Goal: Check status: Check status

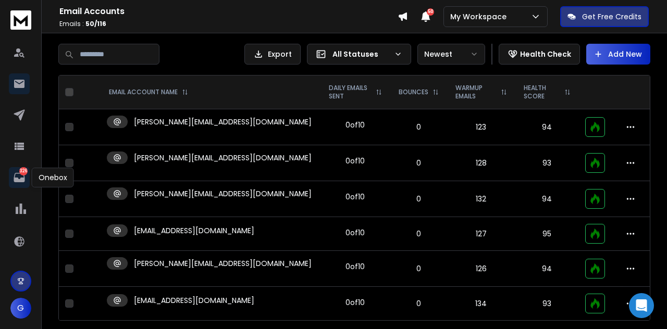
click at [24, 174] on p "326" at bounding box center [23, 171] width 8 height 8
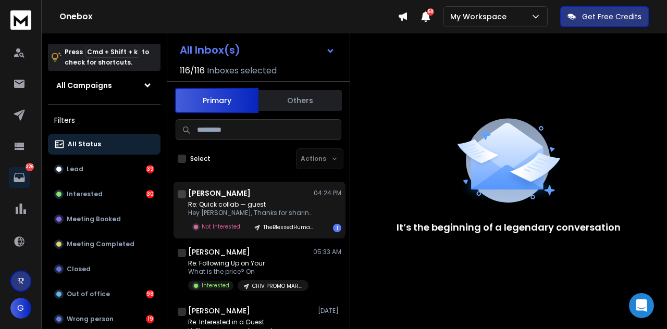
click at [275, 227] on p "TheBlessedHuman Promo June" at bounding box center [288, 227] width 50 height 8
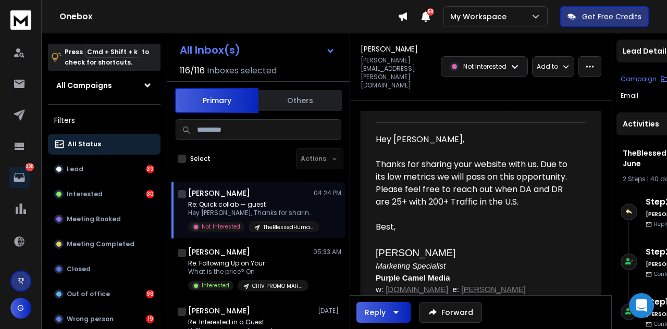
scroll to position [102, 0]
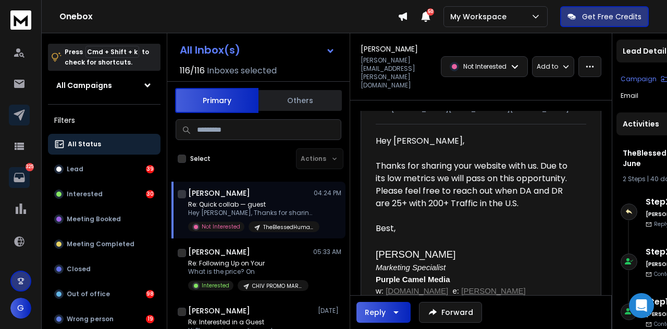
click at [14, 109] on icon at bounding box center [19, 115] width 12 height 12
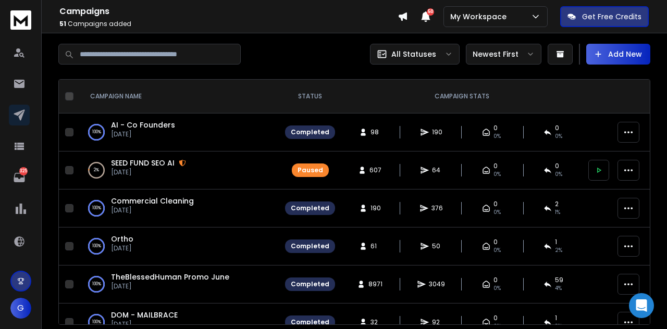
scroll to position [296, 0]
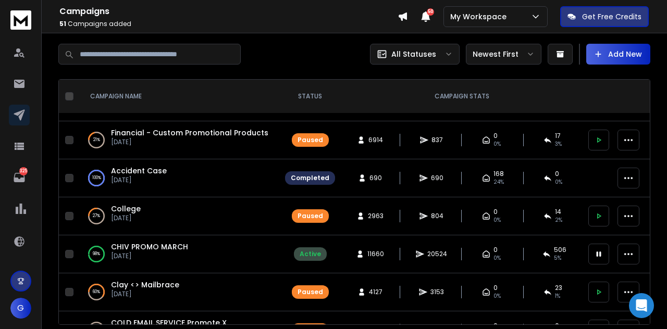
click at [157, 246] on span "CHIV PROMO MARCH" at bounding box center [149, 247] width 77 height 10
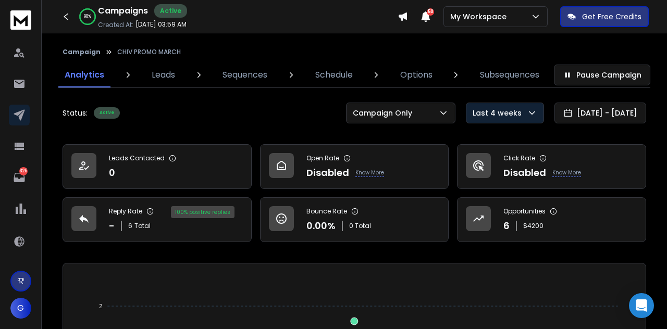
click at [466, 112] on button "Last 4 weeks" at bounding box center [505, 113] width 78 height 21
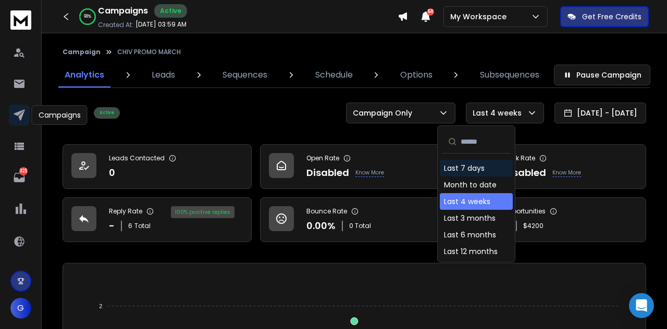
click at [6, 119] on div "325 G" at bounding box center [21, 164] width 42 height 329
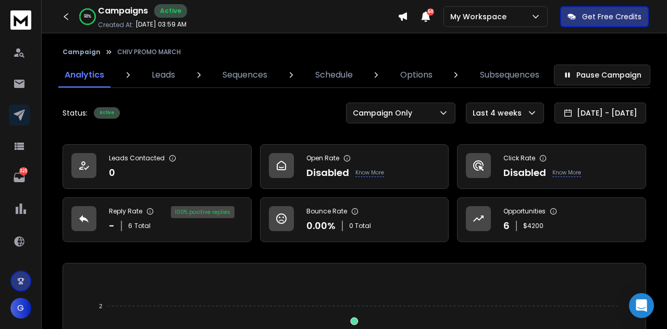
click at [13, 116] on icon at bounding box center [19, 115] width 12 height 12
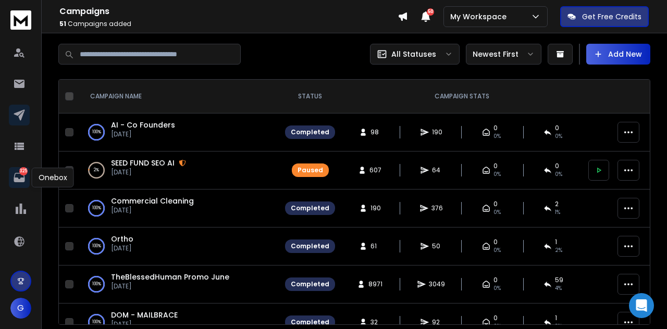
click at [10, 171] on link "325" at bounding box center [19, 177] width 21 height 21
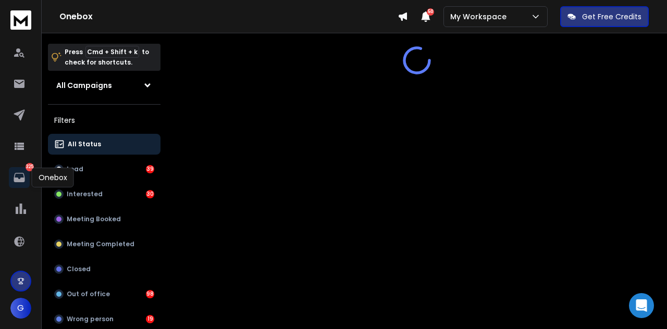
click at [20, 171] on link "325" at bounding box center [19, 177] width 21 height 21
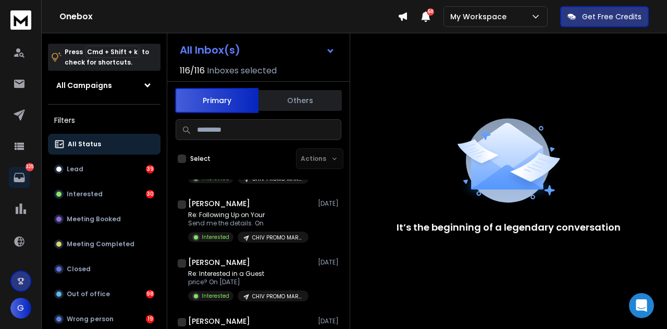
scroll to position [183, 0]
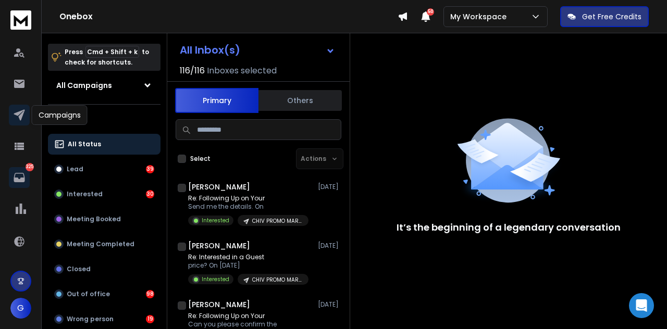
click at [11, 112] on link at bounding box center [19, 115] width 21 height 21
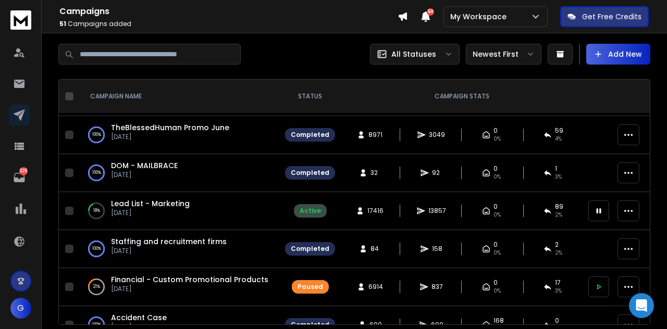
scroll to position [231, 0]
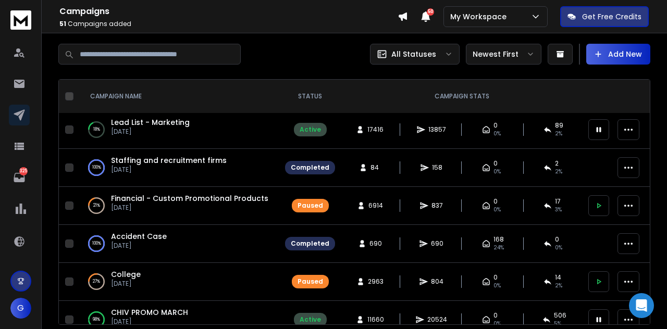
click at [163, 309] on span "CHIV PROMO MARCH" at bounding box center [149, 312] width 77 height 10
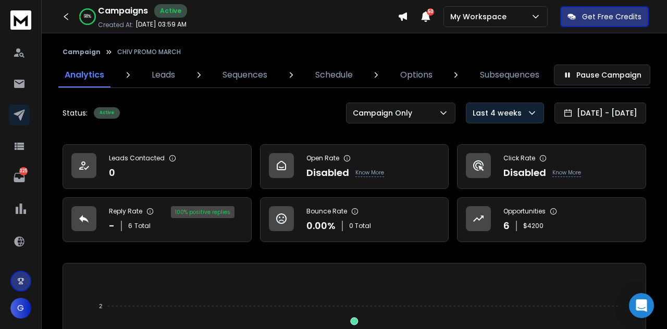
click at [472, 117] on p "Last 4 weeks" at bounding box center [498, 113] width 53 height 10
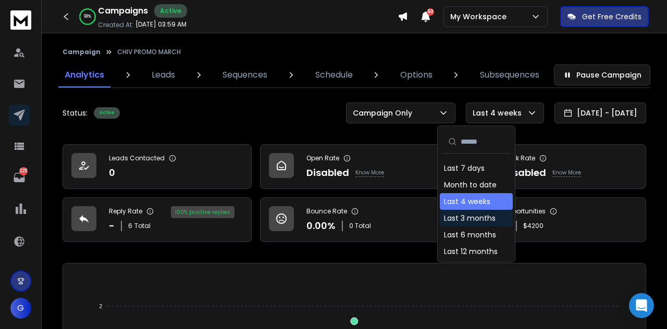
click at [465, 224] on div "Last 3 months" at bounding box center [475, 218] width 73 height 17
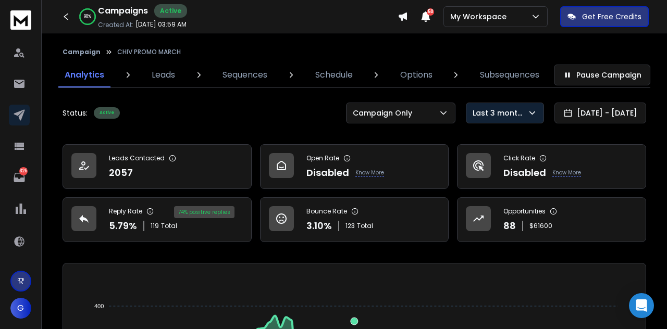
click at [472, 114] on p "Last 3 months" at bounding box center [499, 113] width 55 height 10
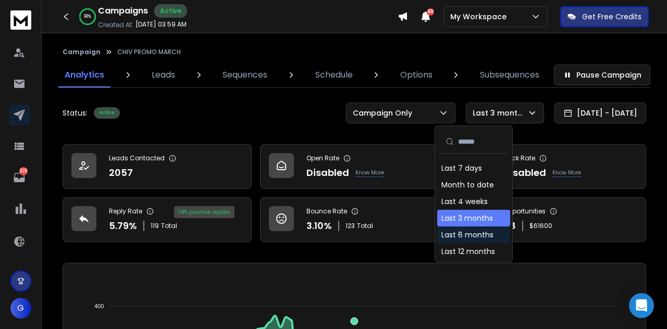
click at [457, 236] on div "Last 6 months" at bounding box center [467, 235] width 52 height 10
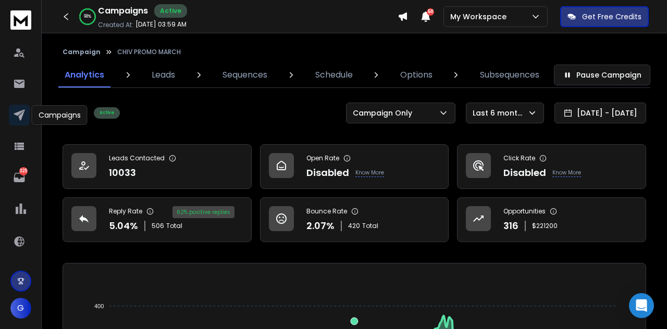
click at [17, 116] on icon at bounding box center [19, 115] width 12 height 12
click at [472, 111] on p "Last 6 months" at bounding box center [499, 113] width 55 height 10
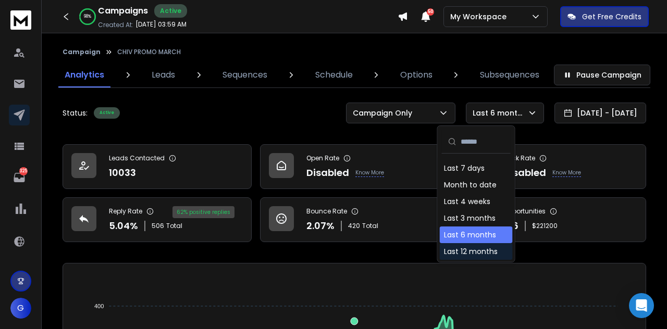
click at [448, 251] on div "Last 12 months" at bounding box center [471, 251] width 54 height 10
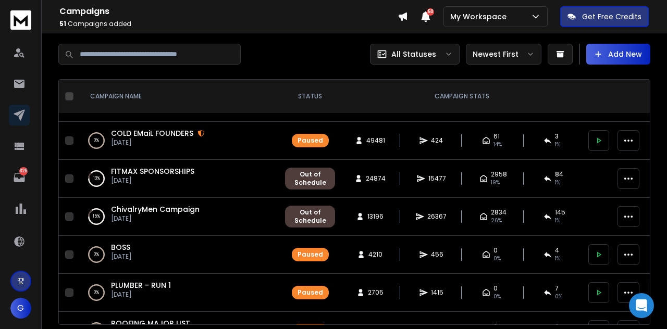
scroll to position [659, 0]
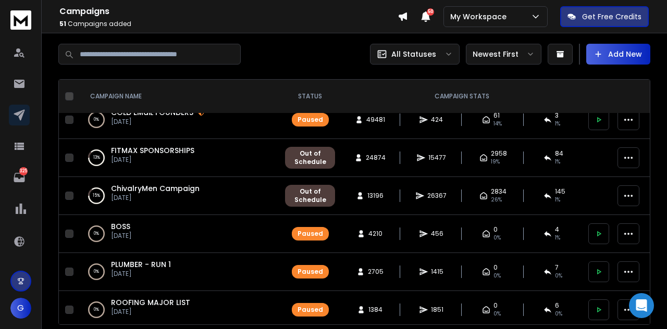
click at [172, 186] on span "ChivalryMen Campaign" at bounding box center [155, 188] width 89 height 10
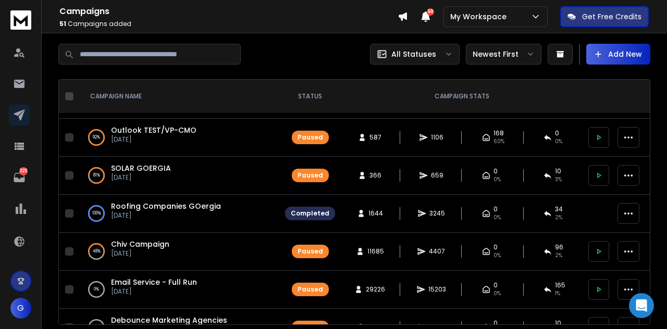
scroll to position [975, 0]
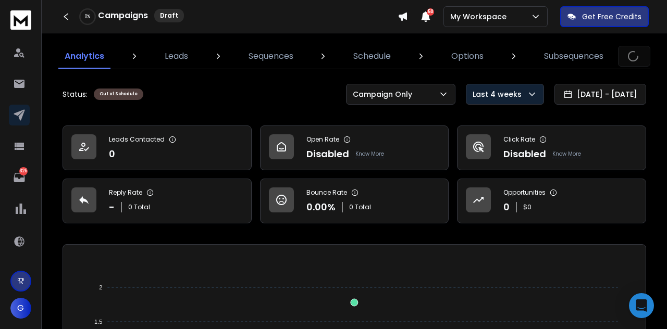
click at [466, 87] on button "Last 4 weeks" at bounding box center [505, 94] width 78 height 21
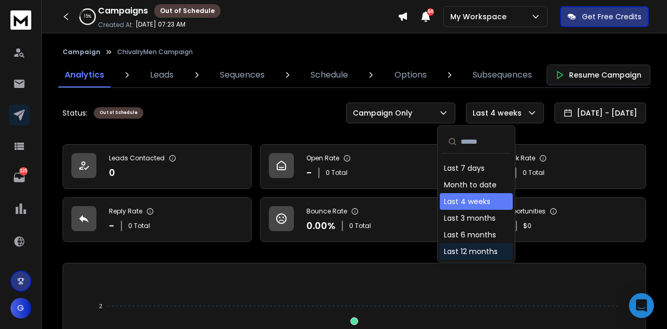
click at [454, 246] on div "Last 12 months" at bounding box center [471, 251] width 54 height 10
